Goal: Task Accomplishment & Management: Manage account settings

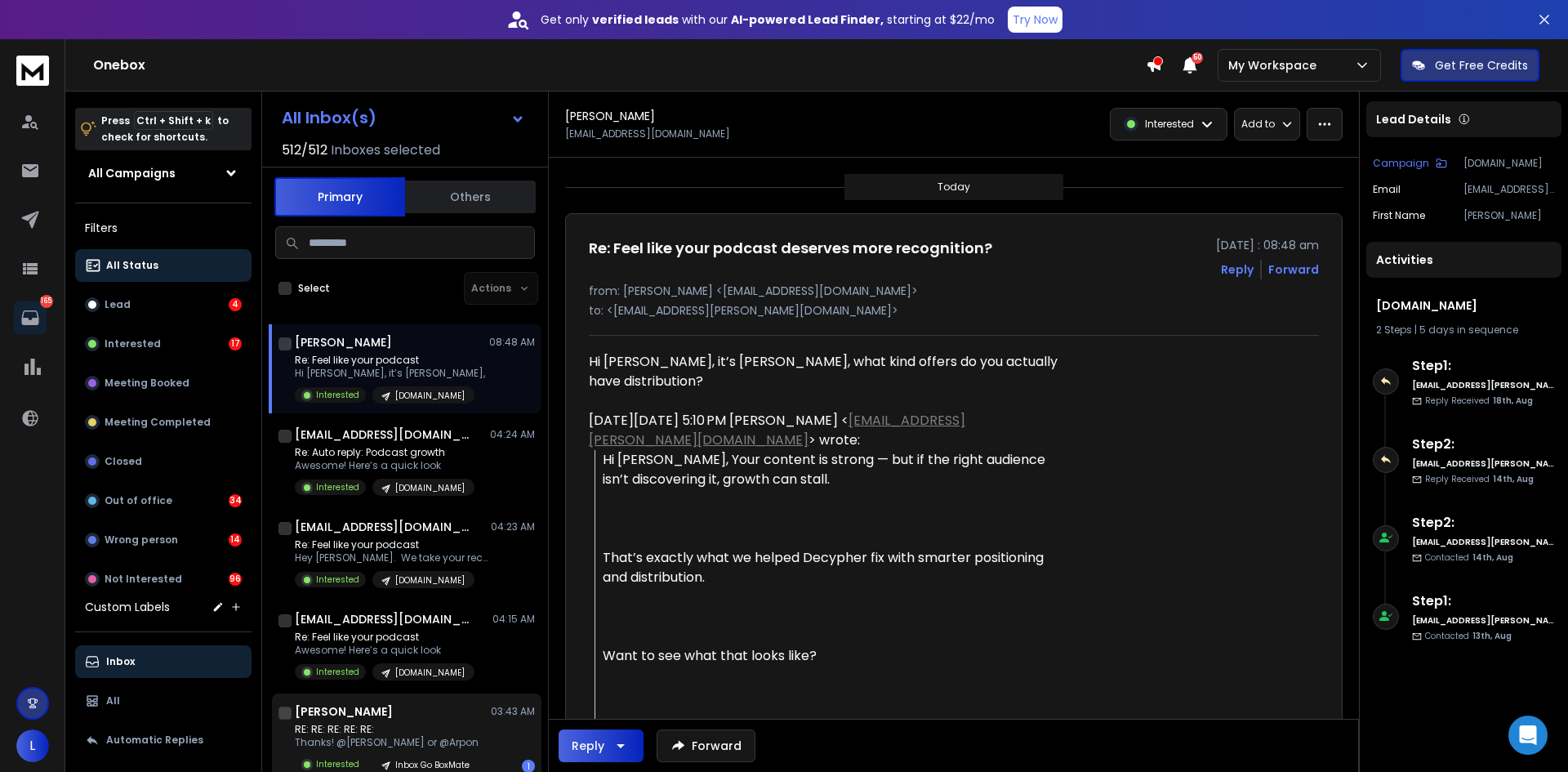
click at [511, 734] on div "RE: RE: RE: RE: RE: Thanks! @[PERSON_NAME] or @Arpon Interested Inbox Go BoxMat…" at bounding box center [415, 747] width 240 height 50
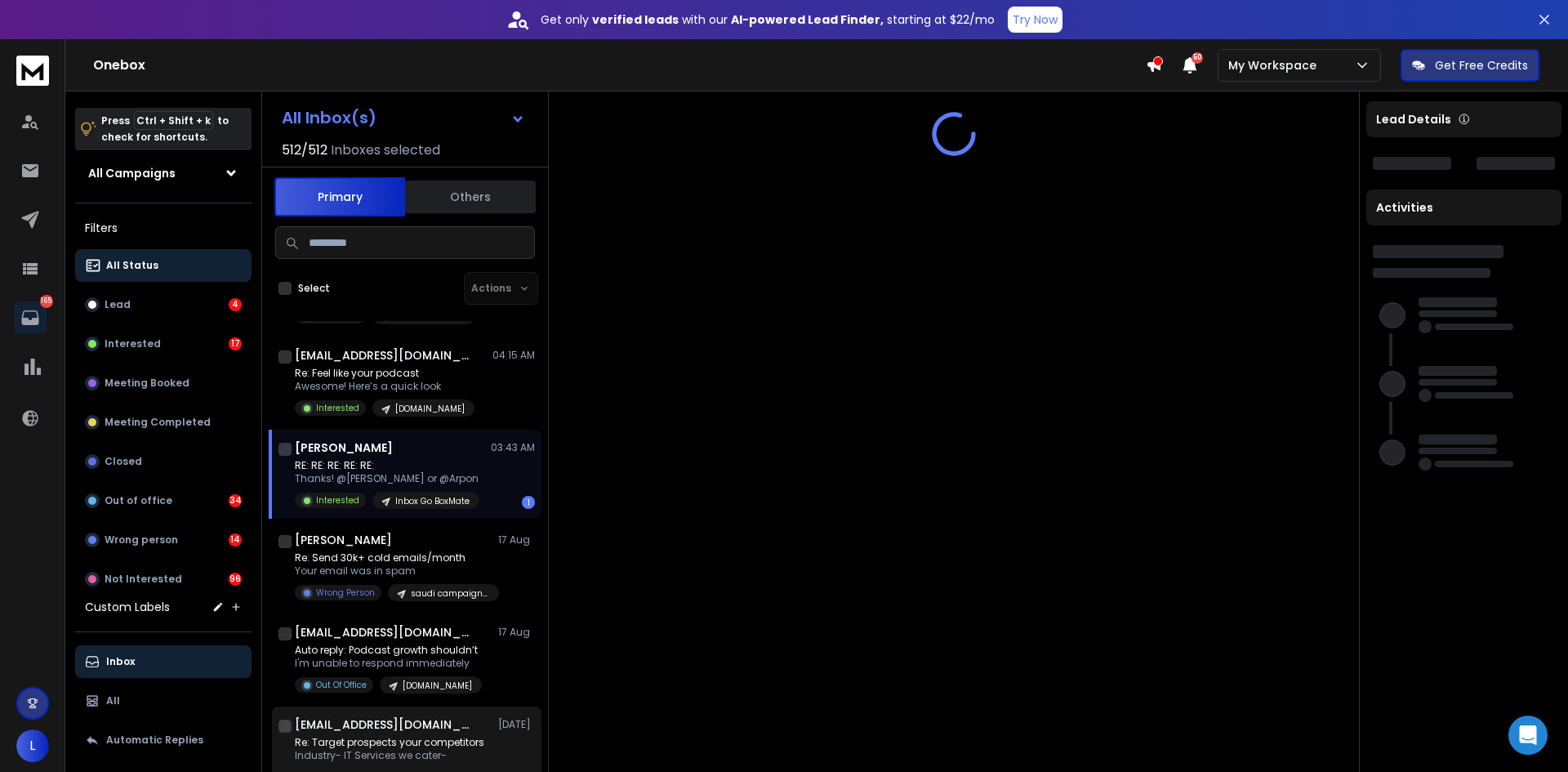
scroll to position [490, 0]
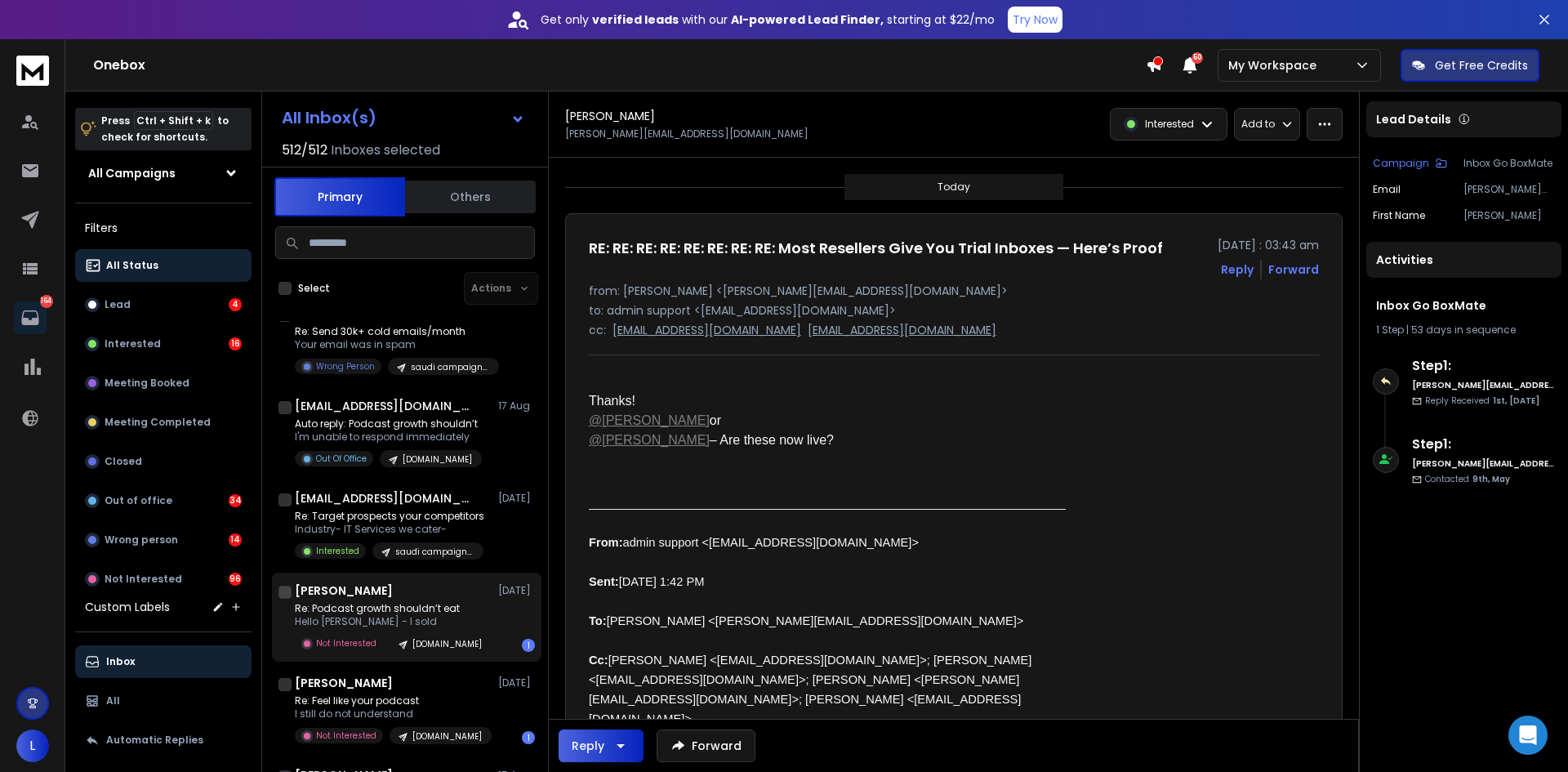
click at [456, 592] on div "[PERSON_NAME] [DATE]" at bounding box center [415, 590] width 240 height 16
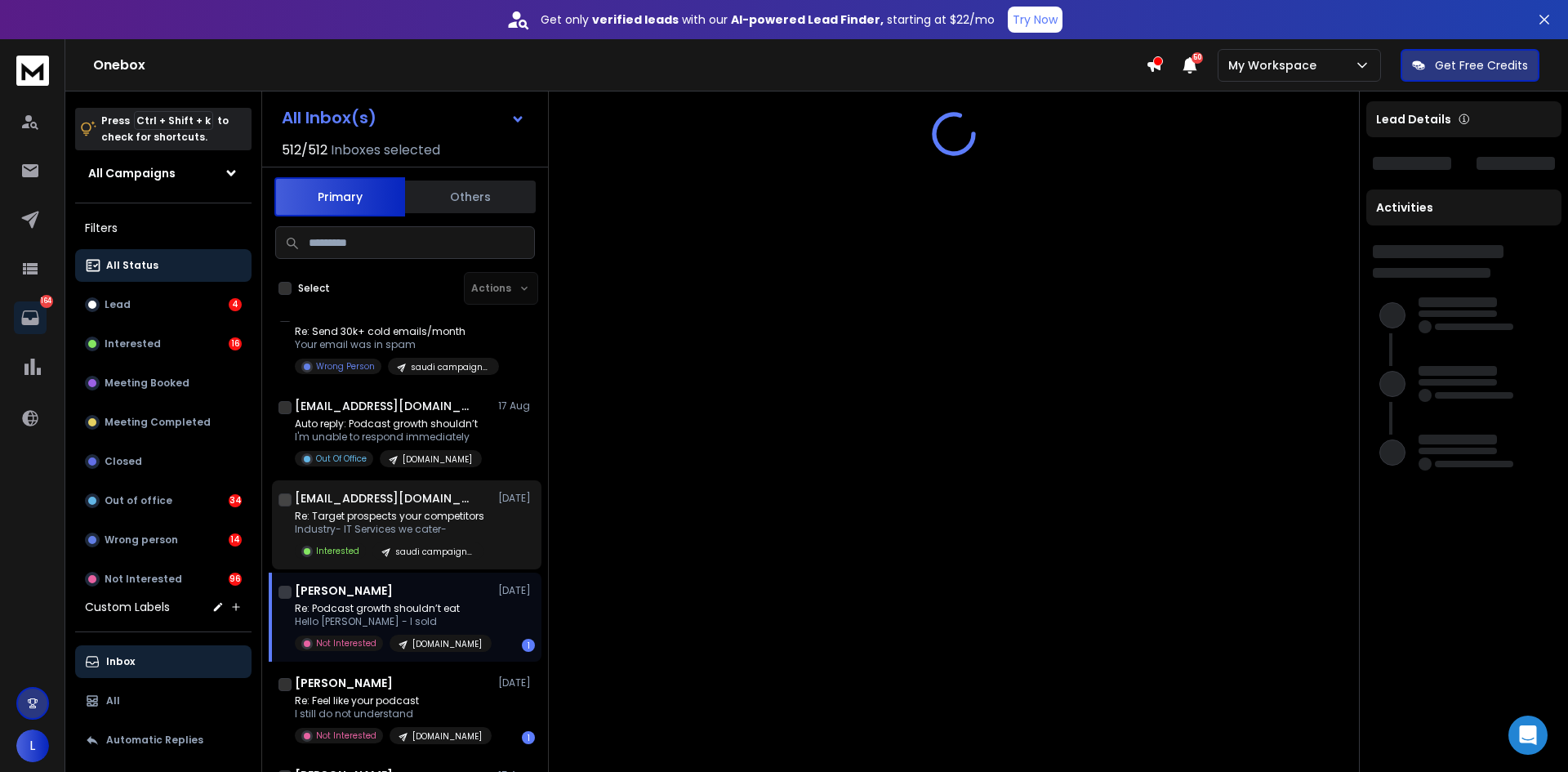
click at [456, 551] on p "saudi campaign HealDNS" at bounding box center [434, 552] width 78 height 12
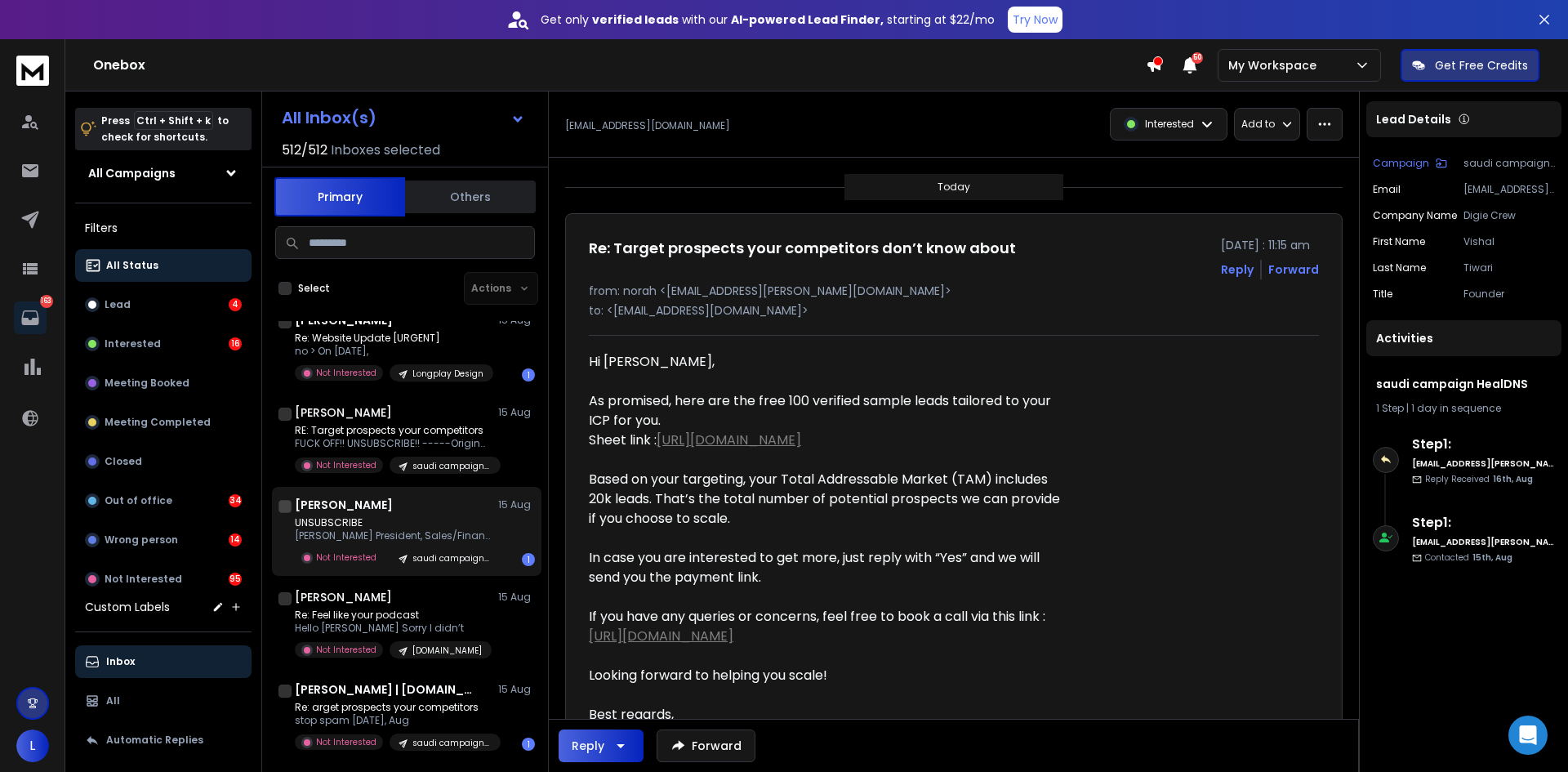
scroll to position [980, 0]
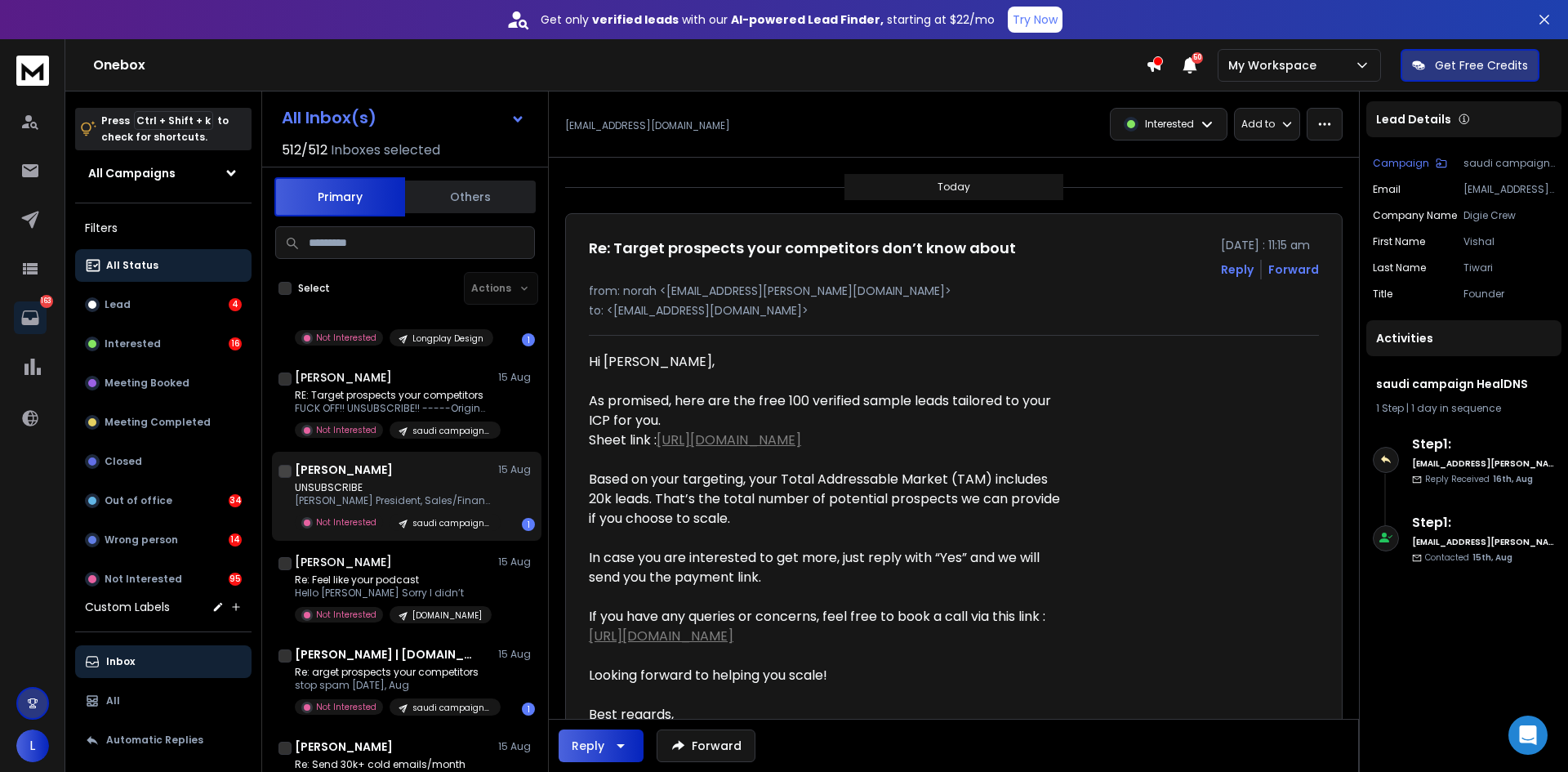
click at [480, 537] on div "[PERSON_NAME] [DATE] UNSUBSCRIBE [PERSON_NAME] President, Sales/Finance/Operati…" at bounding box center [407, 496] width 270 height 89
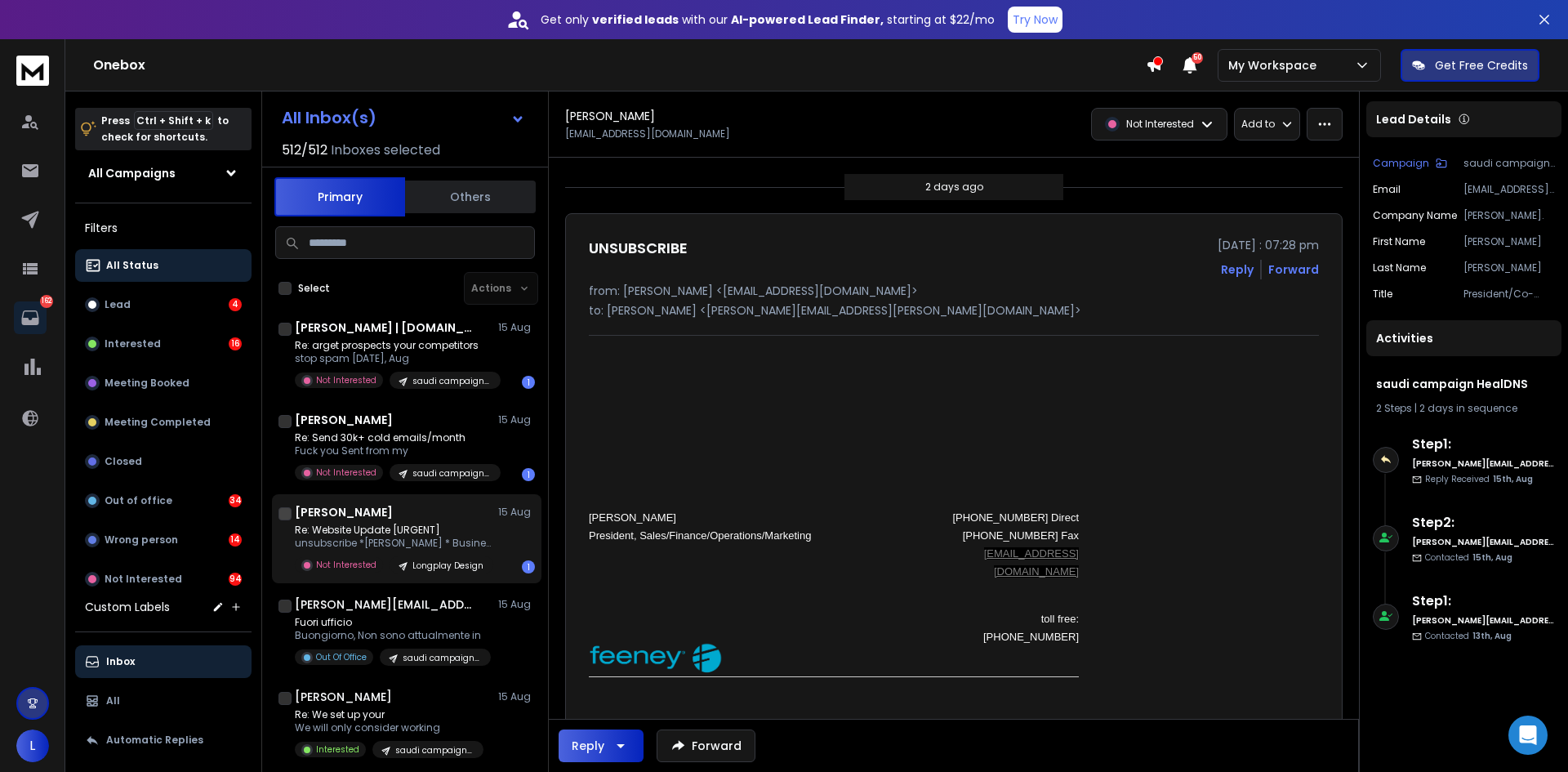
click at [479, 578] on div "[PERSON_NAME] [DATE] Re: Website Update [URGENT] unsubscribe *[PERSON_NAME] * B…" at bounding box center [407, 539] width 270 height 89
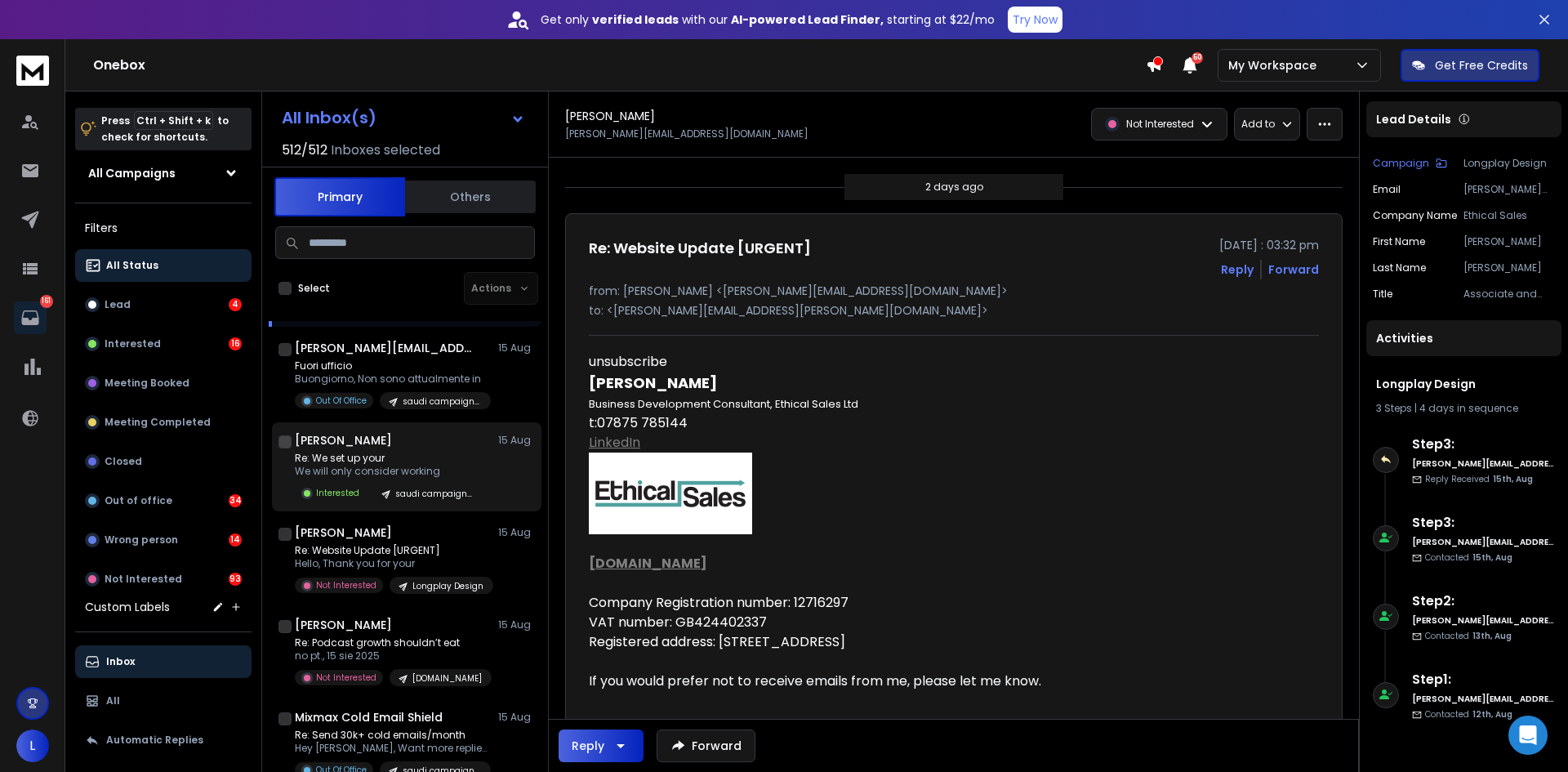
scroll to position [1552, 0]
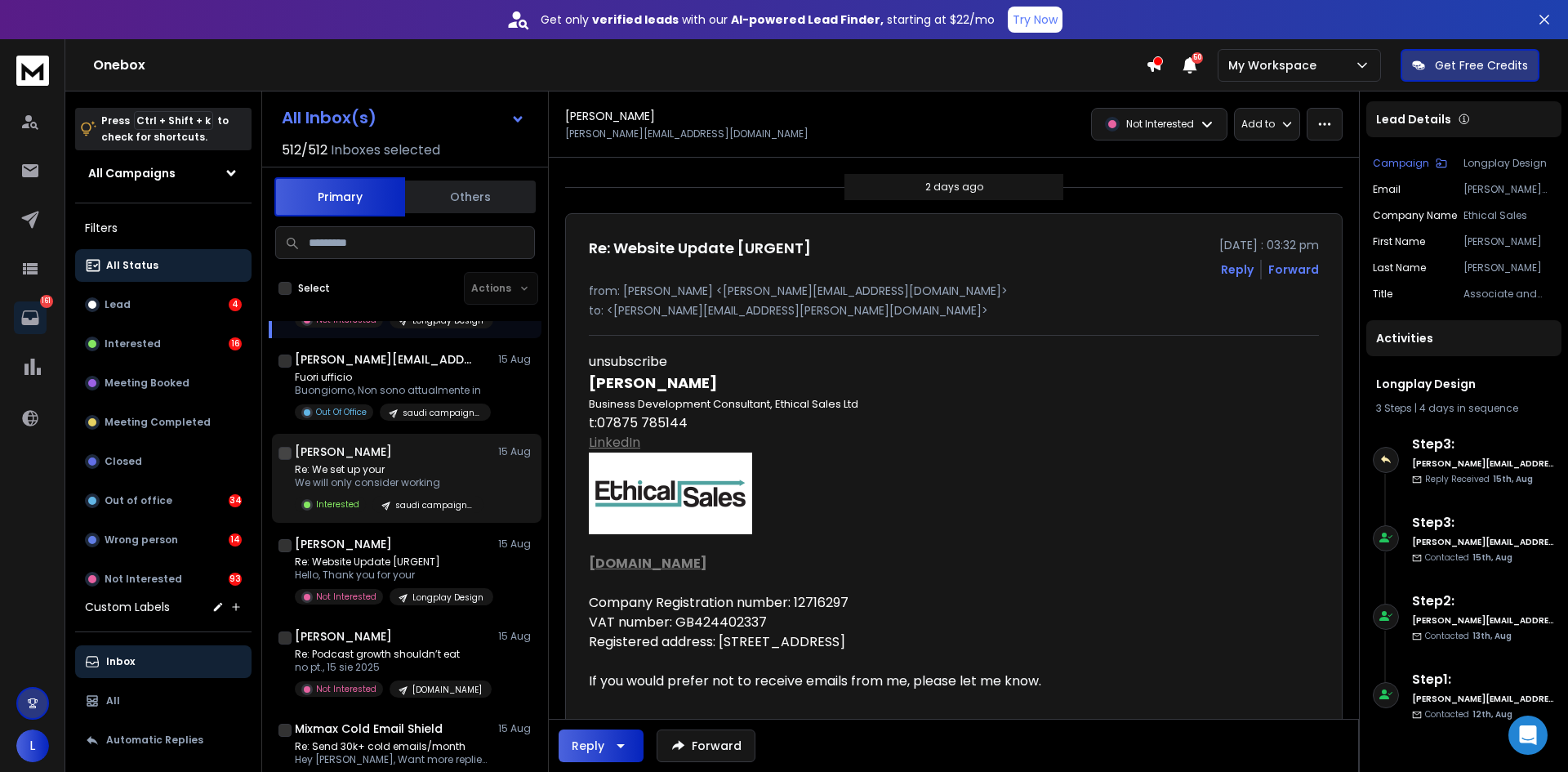
click at [473, 474] on p "Re: We set up your" at bounding box center [389, 469] width 189 height 13
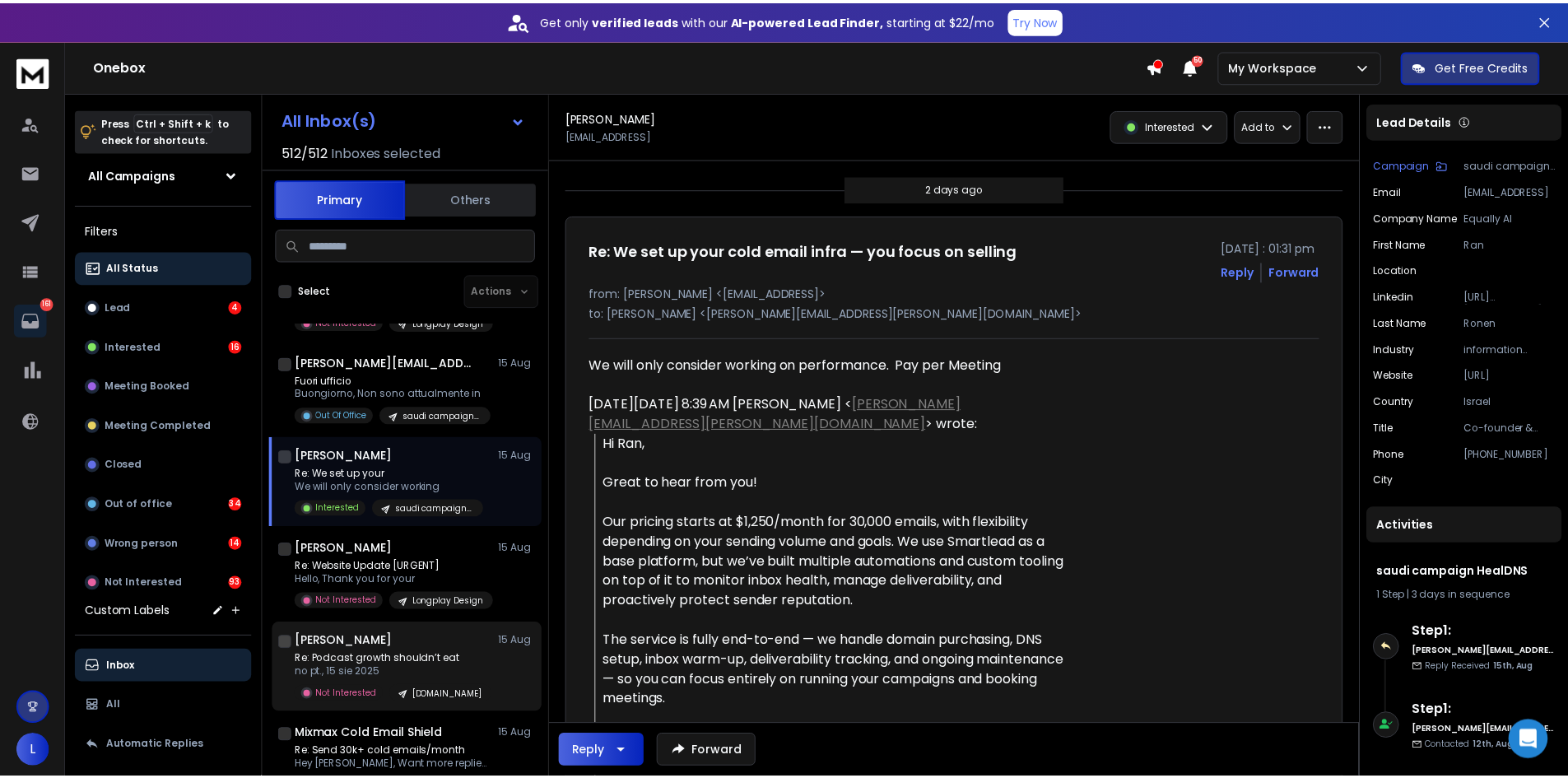
scroll to position [2057, 0]
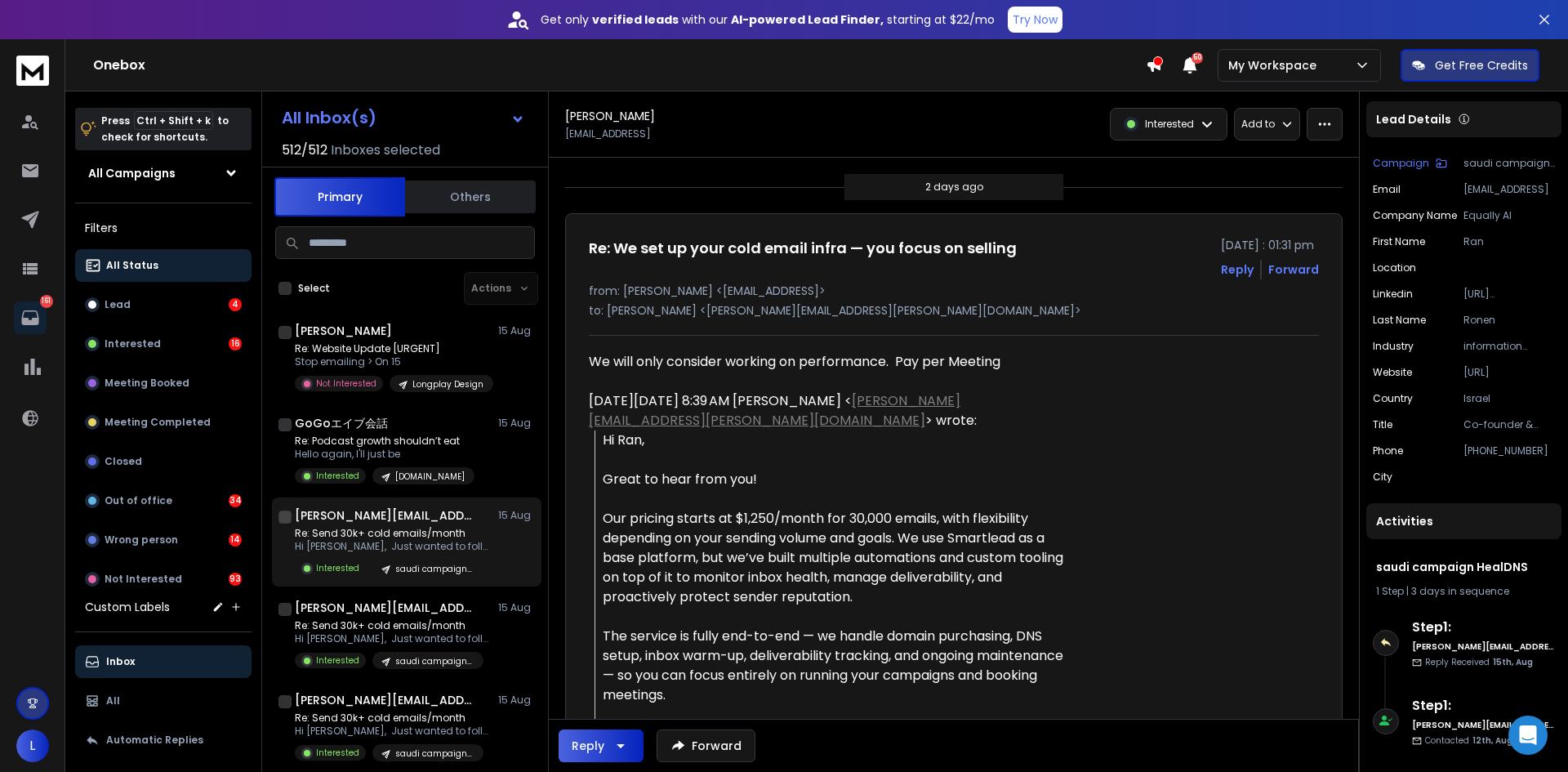
click at [469, 528] on p "Re: Send 30k+ cold emails/month" at bounding box center [393, 533] width 196 height 13
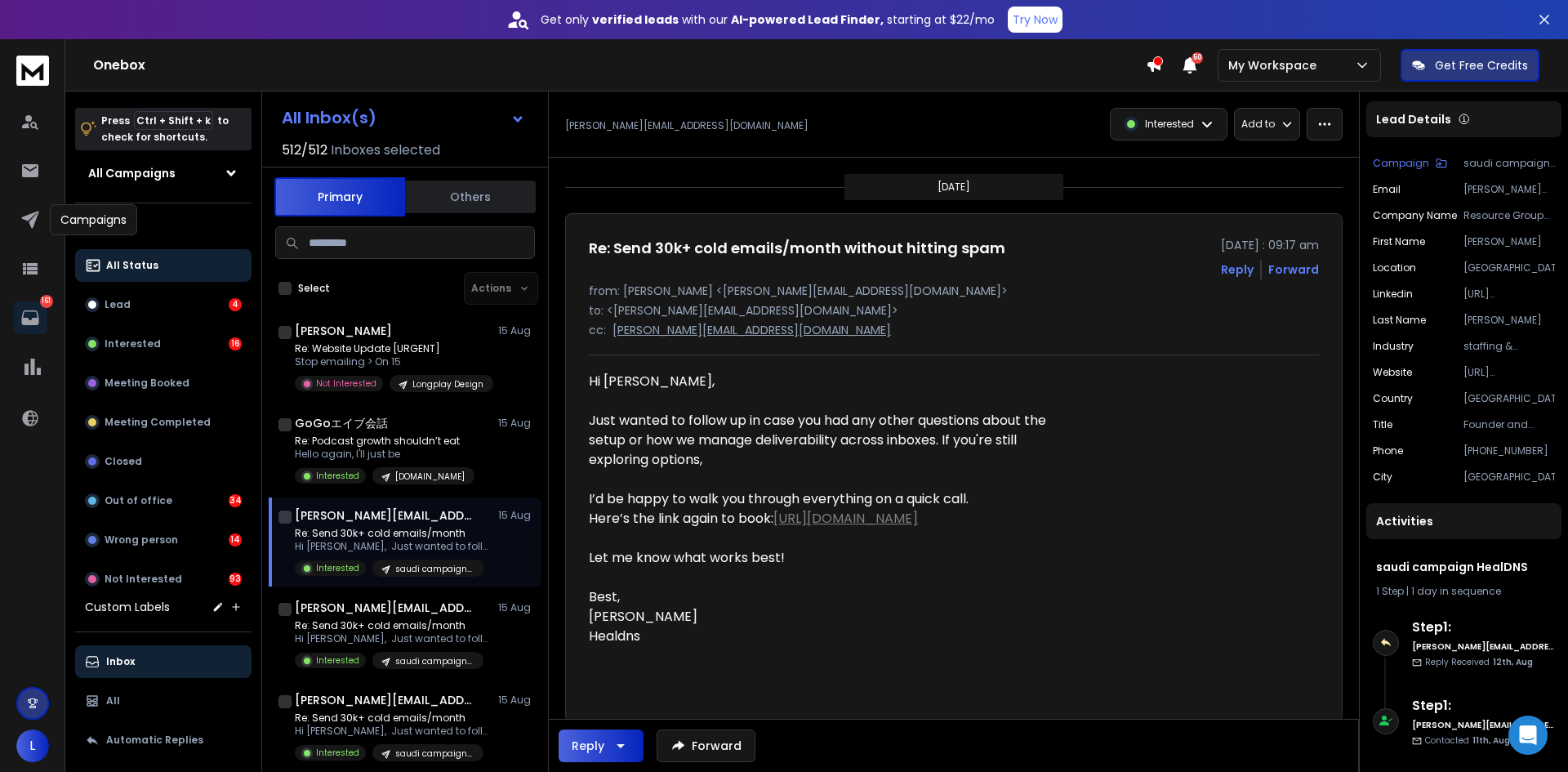
click at [45, 215] on link at bounding box center [30, 219] width 33 height 33
click at [44, 215] on link at bounding box center [30, 219] width 33 height 33
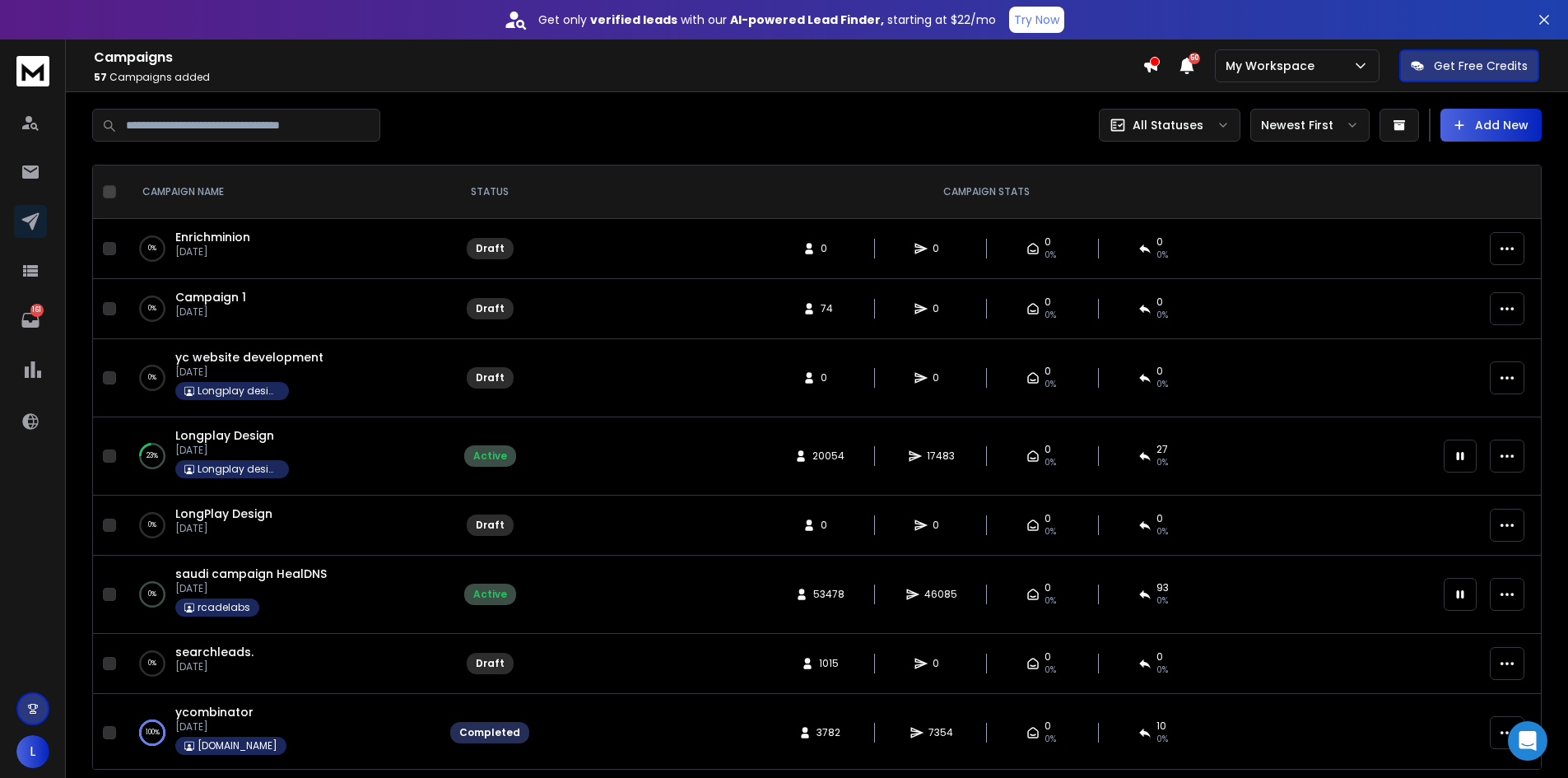
click at [254, 565] on td "0 % saudi campaign HealDNS [DATE] rcadelabs" at bounding box center [282, 595] width 318 height 78
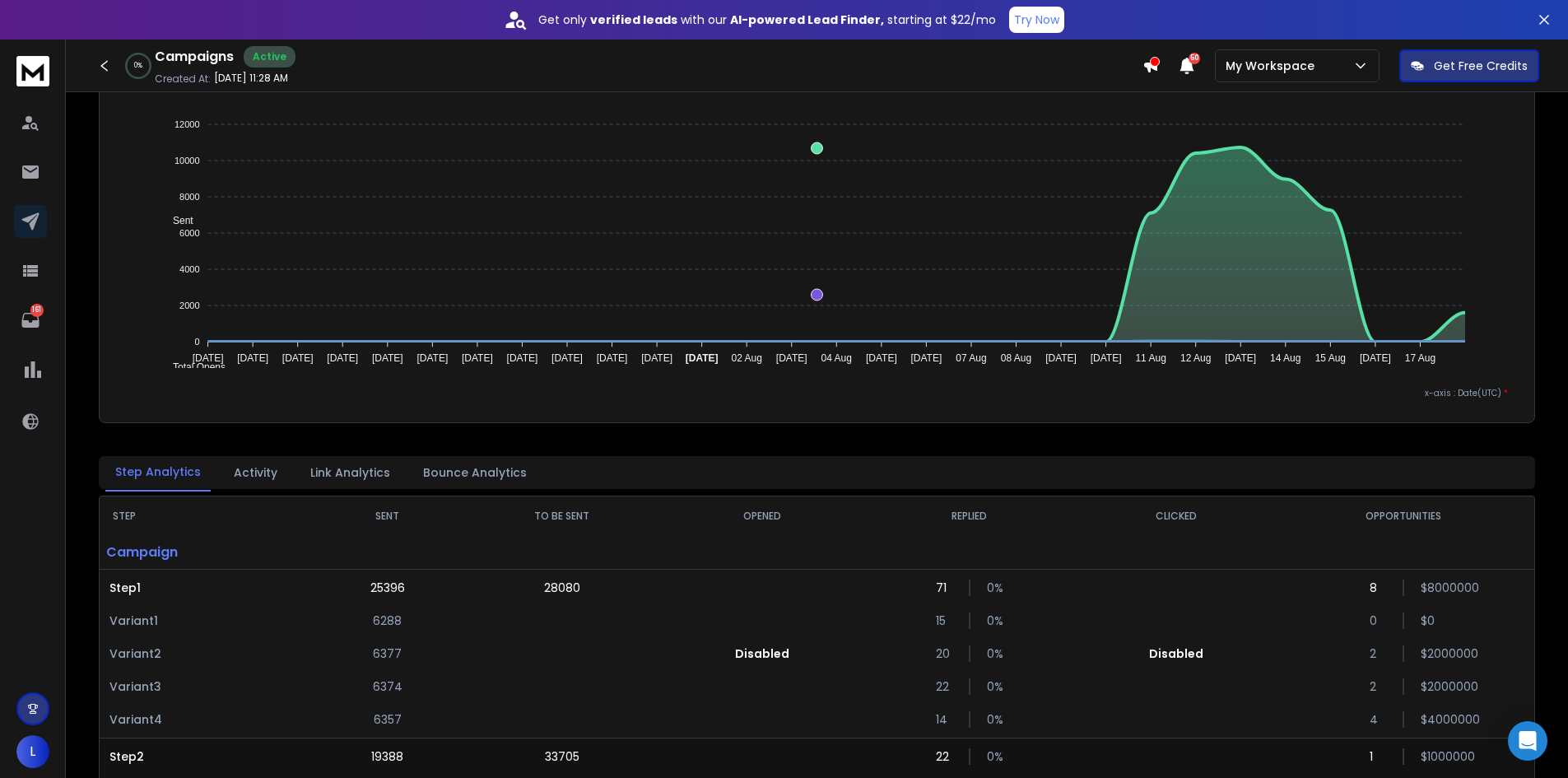
scroll to position [118, 0]
